Goal: Task Accomplishment & Management: Manage account settings

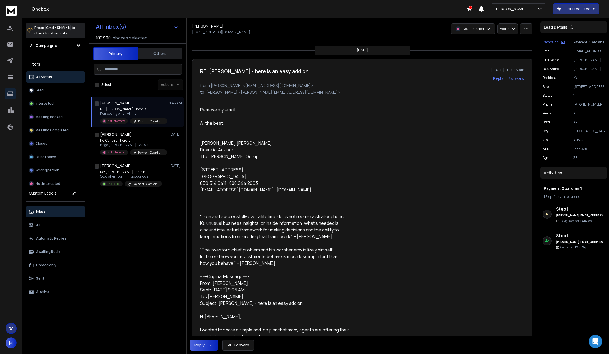
scroll to position [0, 0]
click at [56, 230] on button "All" at bounding box center [56, 224] width 60 height 11
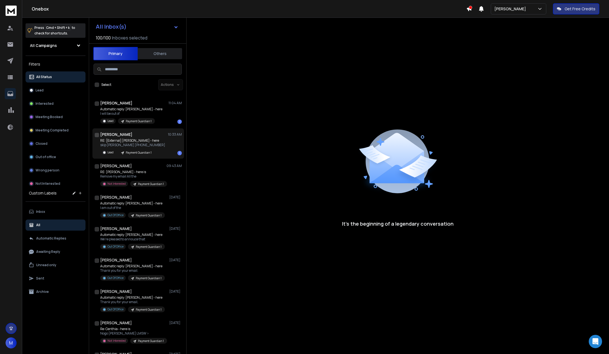
click at [152, 137] on div "[PERSON_NAME] 10:33 AM" at bounding box center [141, 135] width 82 height 6
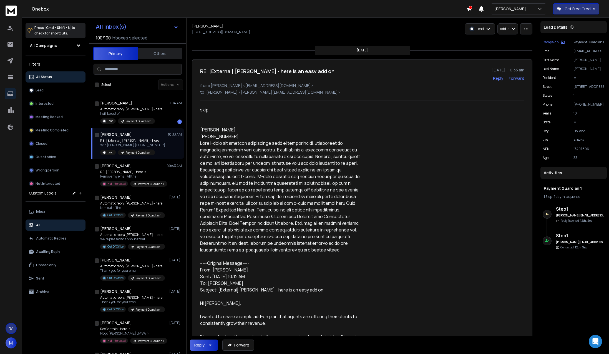
click at [524, 29] on icon "button" at bounding box center [526, 28] width 4 height 1
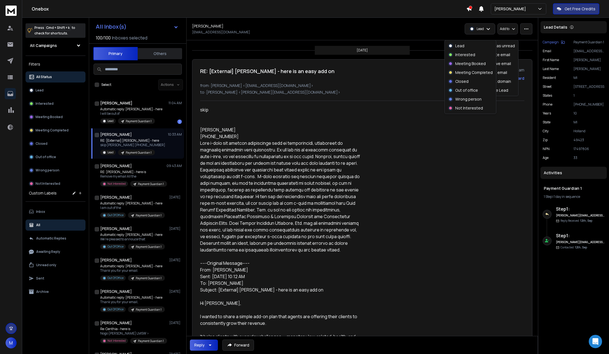
click at [486, 31] on icon at bounding box center [488, 29] width 4 height 4
click at [470, 111] on p "Not Interested" at bounding box center [469, 108] width 28 height 6
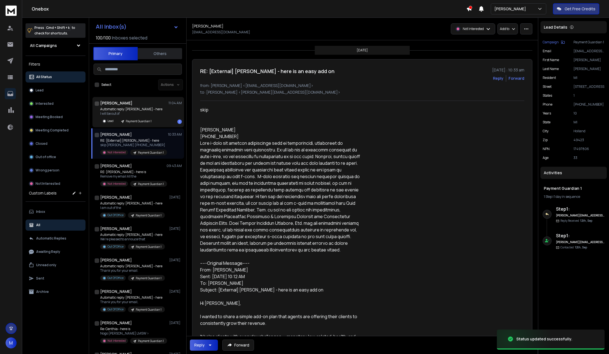
click at [181, 124] on div "Automatic reply: [PERSON_NAME] - here I will be out of Lead Payment Guardian 1 1" at bounding box center [141, 115] width 82 height 17
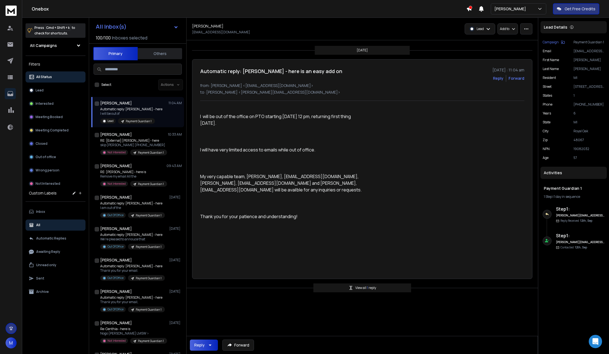
click at [486, 31] on icon at bounding box center [488, 29] width 4 height 4
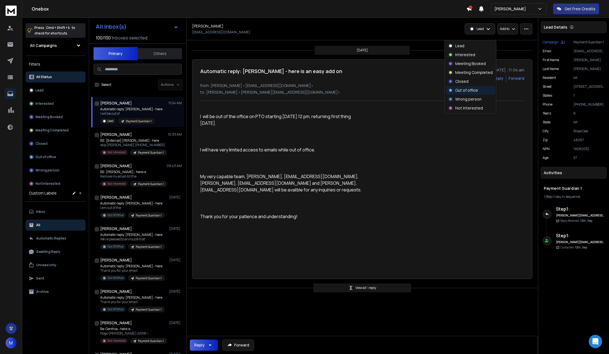
click at [468, 93] on p "Out of office" at bounding box center [466, 90] width 23 height 6
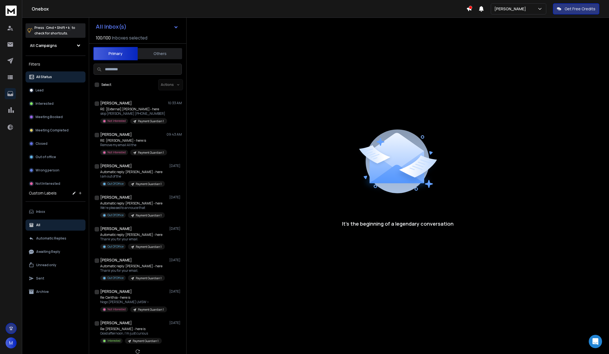
click at [182, 60] on button "Others" at bounding box center [160, 53] width 44 height 12
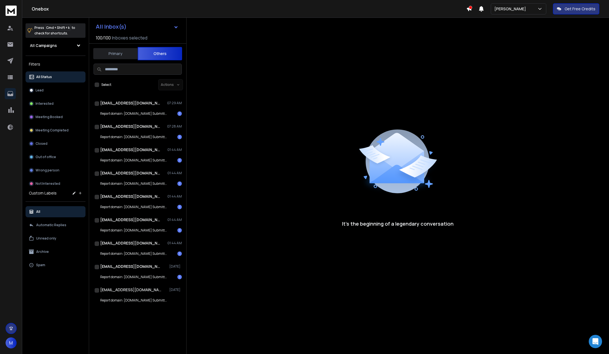
click at [138, 60] on button "Primary" at bounding box center [115, 53] width 44 height 12
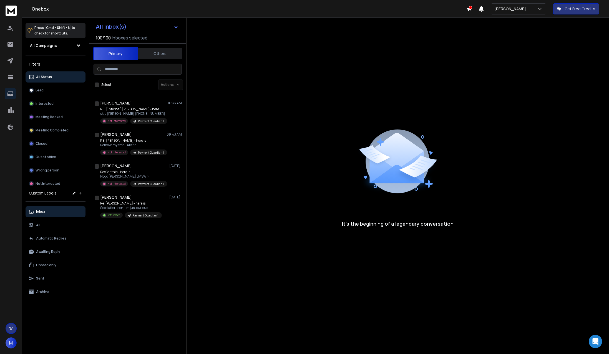
click at [182, 58] on button "Others" at bounding box center [160, 53] width 44 height 12
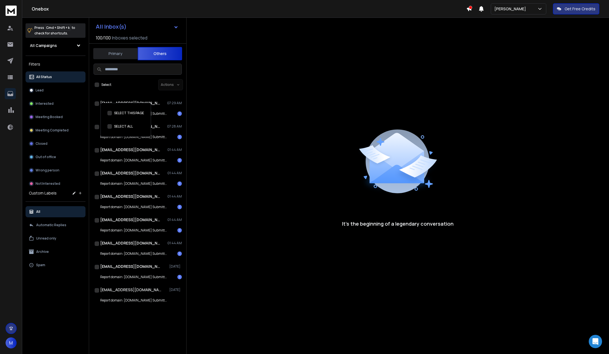
click at [111, 114] on button "SELECT THIS PAGE" at bounding box center [109, 113] width 4 height 4
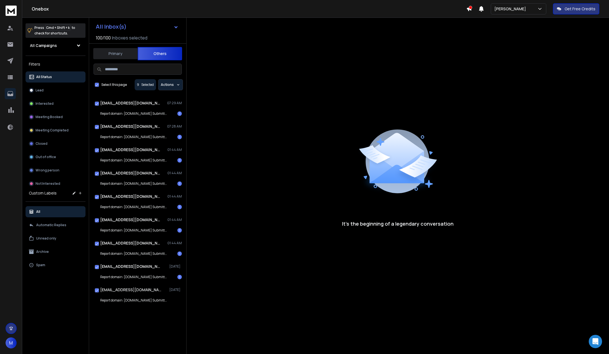
click at [174, 87] on p "Actions" at bounding box center [167, 84] width 13 height 4
click at [190, 113] on div "Delete email" at bounding box center [182, 111] width 31 height 6
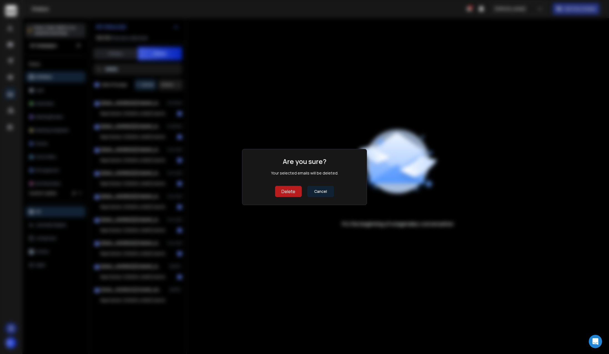
click at [281, 191] on button "Delete" at bounding box center [288, 191] width 27 height 11
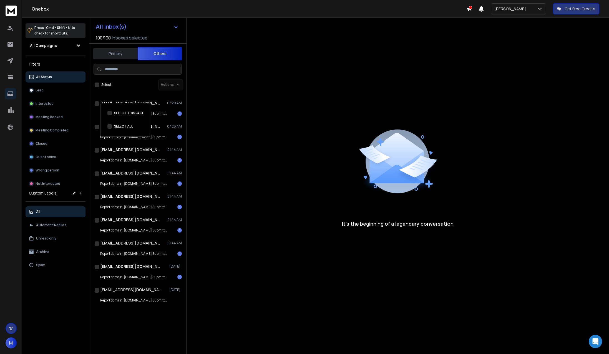
click at [118, 114] on label "SELECT THIS PAGE" at bounding box center [129, 113] width 30 height 4
click at [112, 114] on button "SELECT THIS PAGE" at bounding box center [109, 113] width 4 height 4
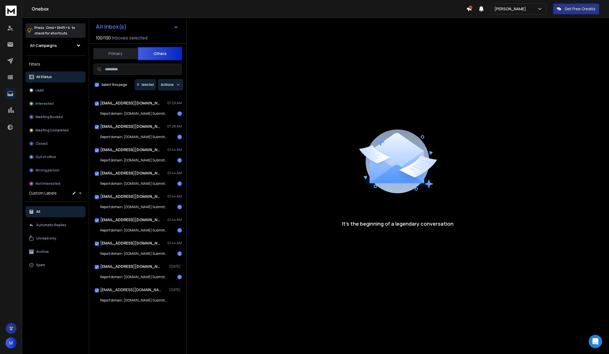
click at [174, 87] on p "Actions" at bounding box center [167, 84] width 13 height 4
click at [189, 113] on div "Delete email" at bounding box center [182, 111] width 31 height 6
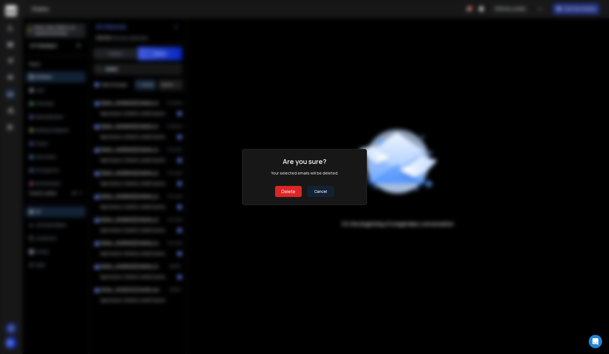
click at [324, 196] on button "Cancel" at bounding box center [320, 191] width 27 height 11
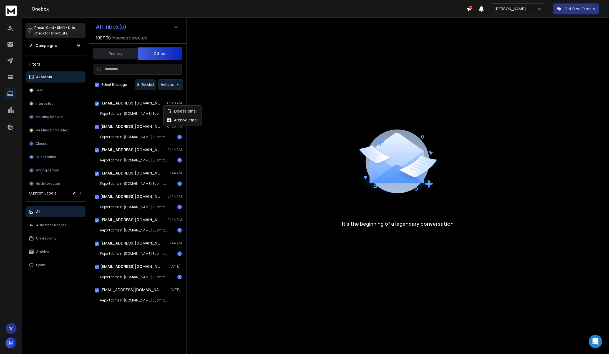
click at [174, 87] on p "Actions" at bounding box center [167, 84] width 13 height 4
click at [191, 113] on div "Delete email" at bounding box center [182, 111] width 31 height 6
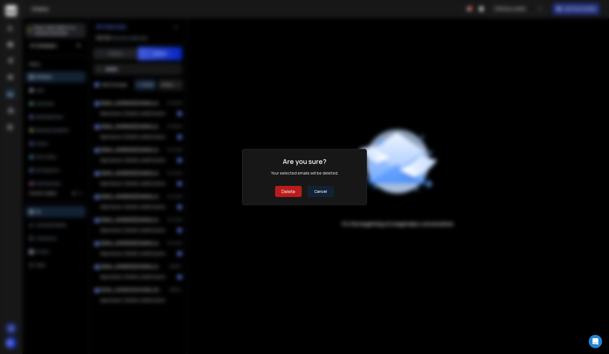
click at [287, 190] on button "Delete" at bounding box center [288, 191] width 27 height 11
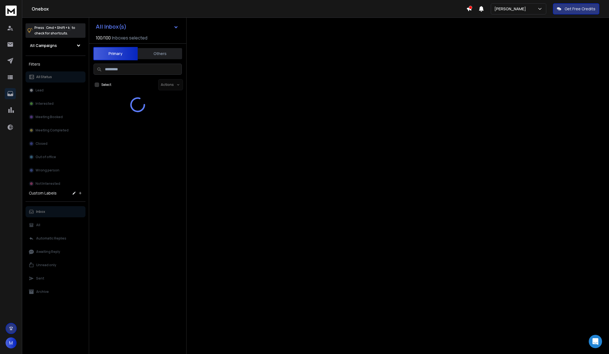
click at [128, 60] on button "Primary" at bounding box center [115, 53] width 44 height 13
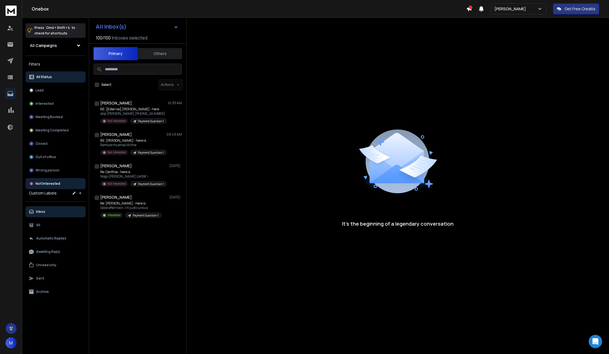
click at [60, 186] on p "Not Interested" at bounding box center [48, 183] width 25 height 4
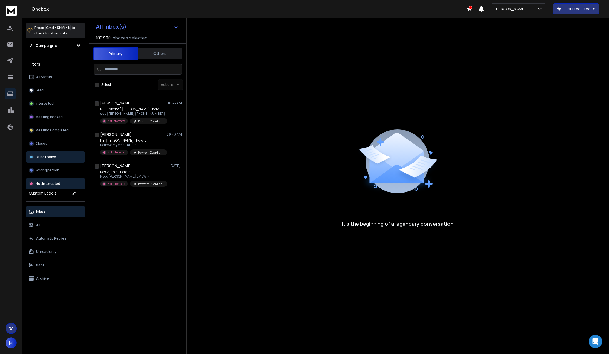
click at [67, 162] on button "Out of office" at bounding box center [56, 156] width 60 height 11
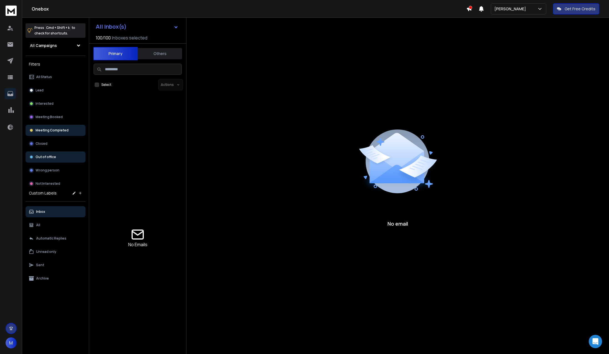
click at [65, 132] on p "Meeting Completed" at bounding box center [52, 130] width 33 height 4
click at [52, 80] on div "All Status" at bounding box center [40, 77] width 23 height 6
